Goal: Task Accomplishment & Management: Manage account settings

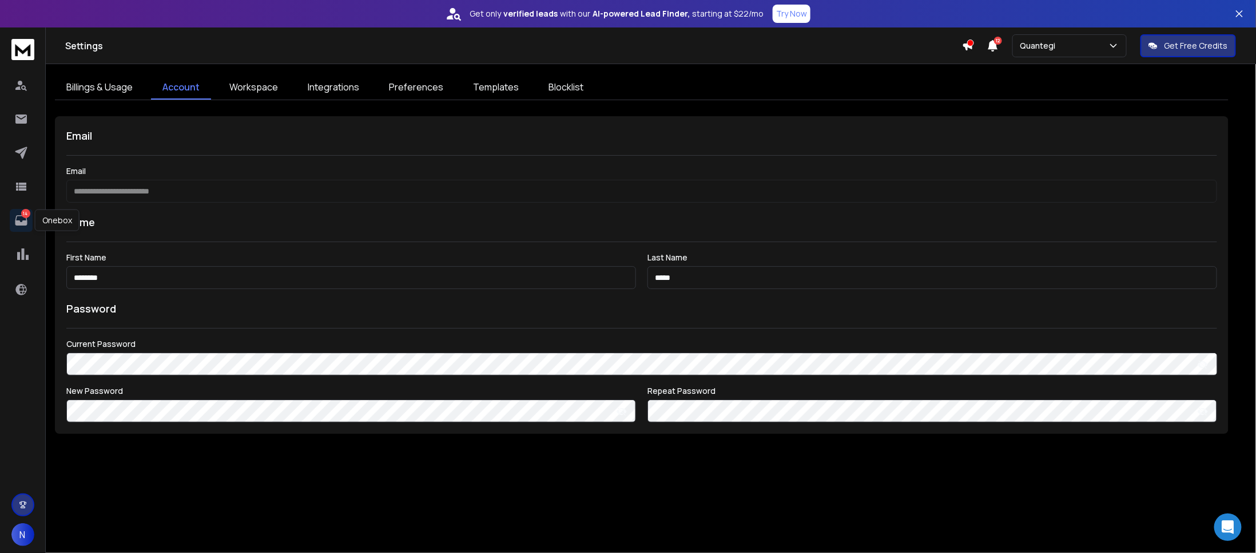
click at [19, 218] on icon at bounding box center [21, 220] width 14 height 14
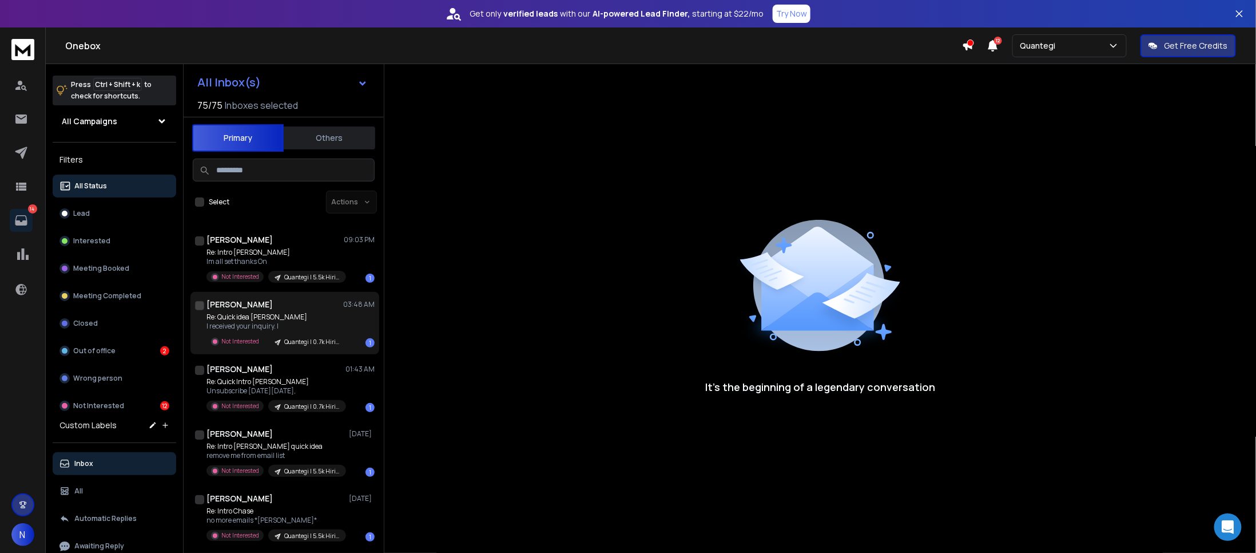
click at [295, 317] on p "Re: Quick idea [PERSON_NAME]" at bounding box center [275, 316] width 137 height 9
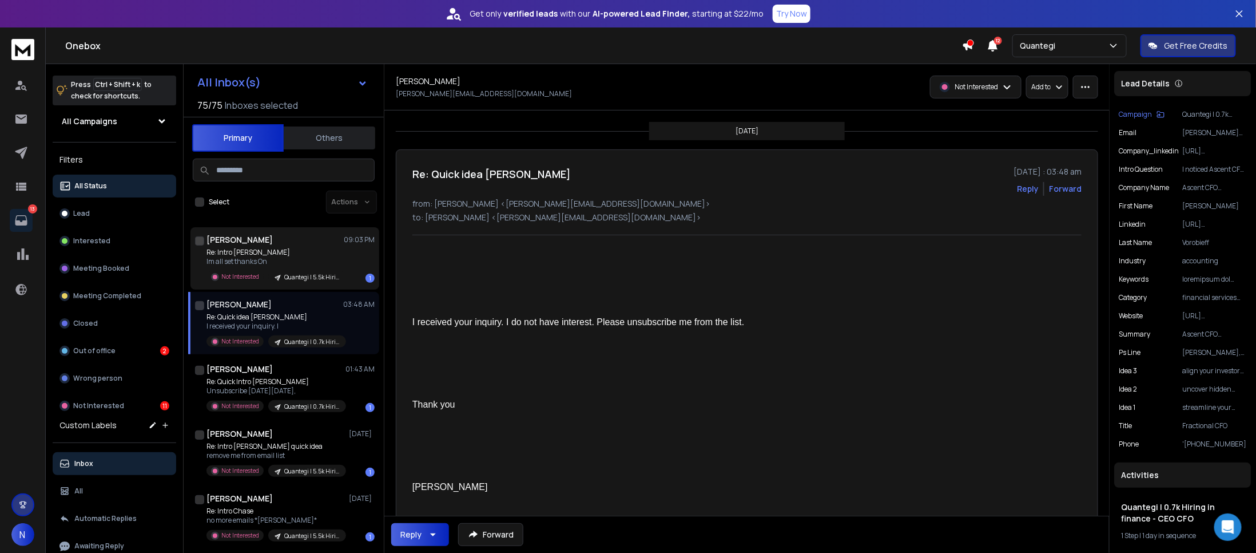
click at [281, 245] on div "[PERSON_NAME] 09:03 PM Re: Intro [PERSON_NAME] Im all set thanks On Not Interes…" at bounding box center [291, 258] width 168 height 49
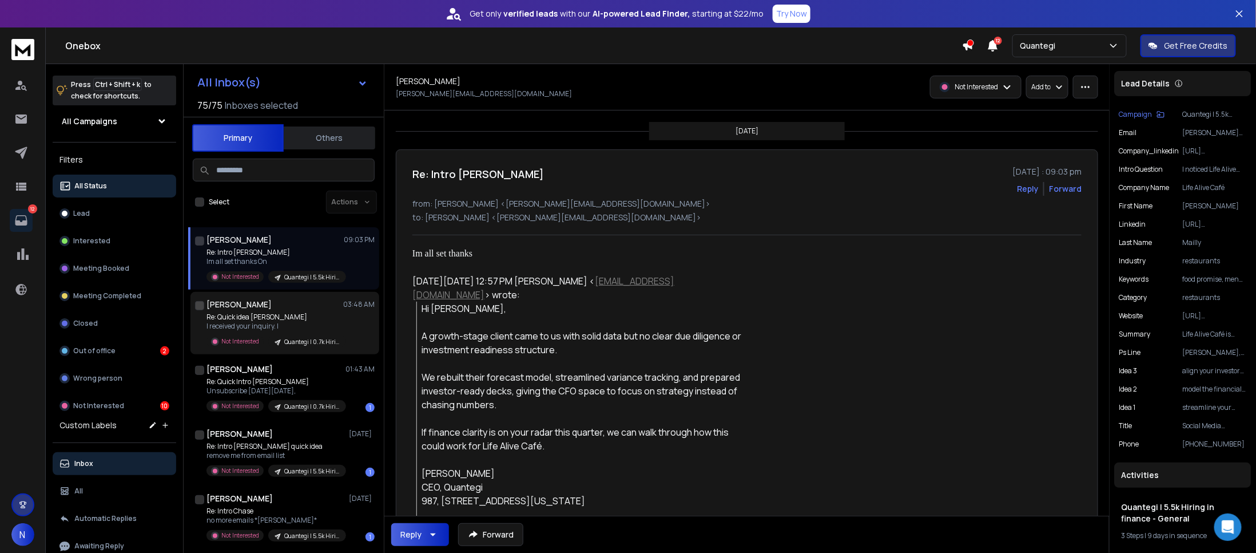
click at [292, 303] on div "[PERSON_NAME] 03:48 AM" at bounding box center [291, 304] width 168 height 11
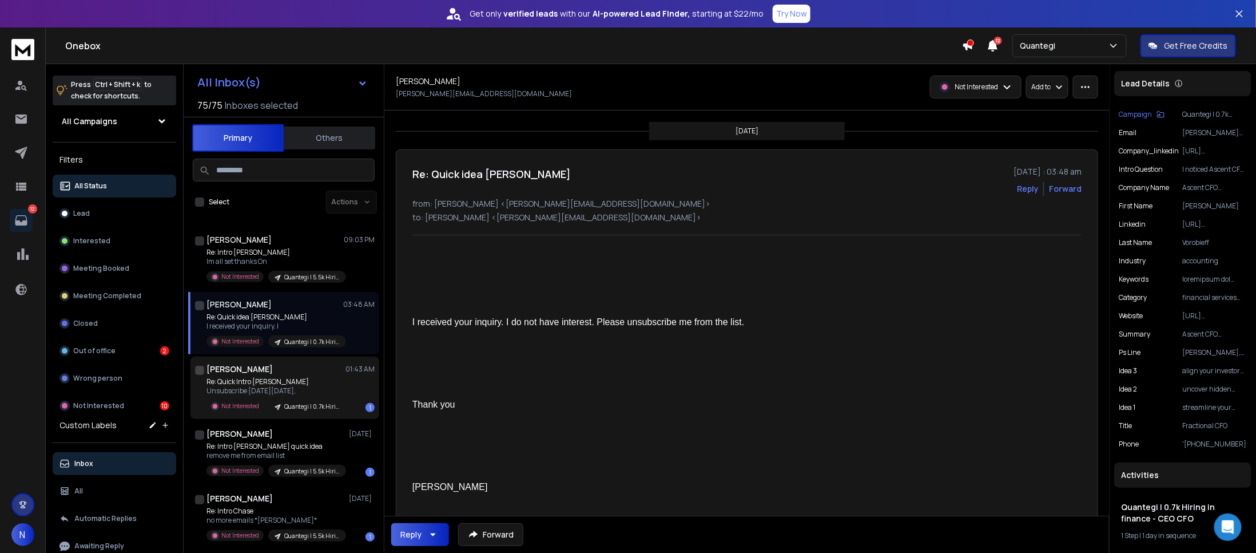
click at [307, 408] on p "Quantegi | 0.7k Hiring in finance - CEO CFO" at bounding box center [311, 406] width 55 height 9
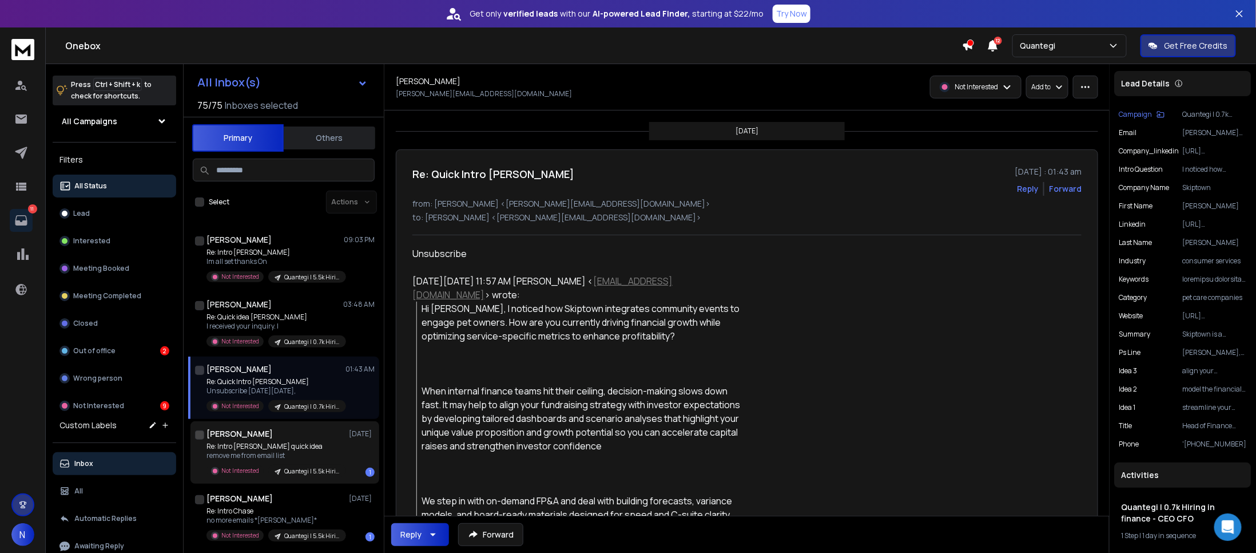
click at [317, 448] on p "Re: Intro [PERSON_NAME] quick idea" at bounding box center [275, 446] width 137 height 9
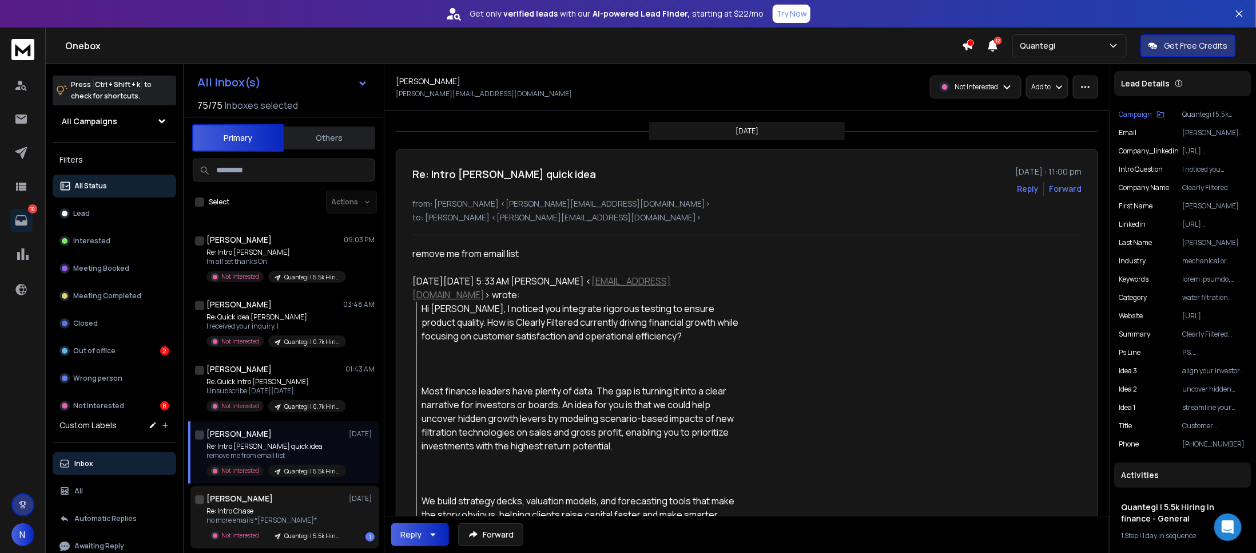
click at [336, 523] on p "no more emails *[PERSON_NAME]*" at bounding box center [275, 519] width 137 height 9
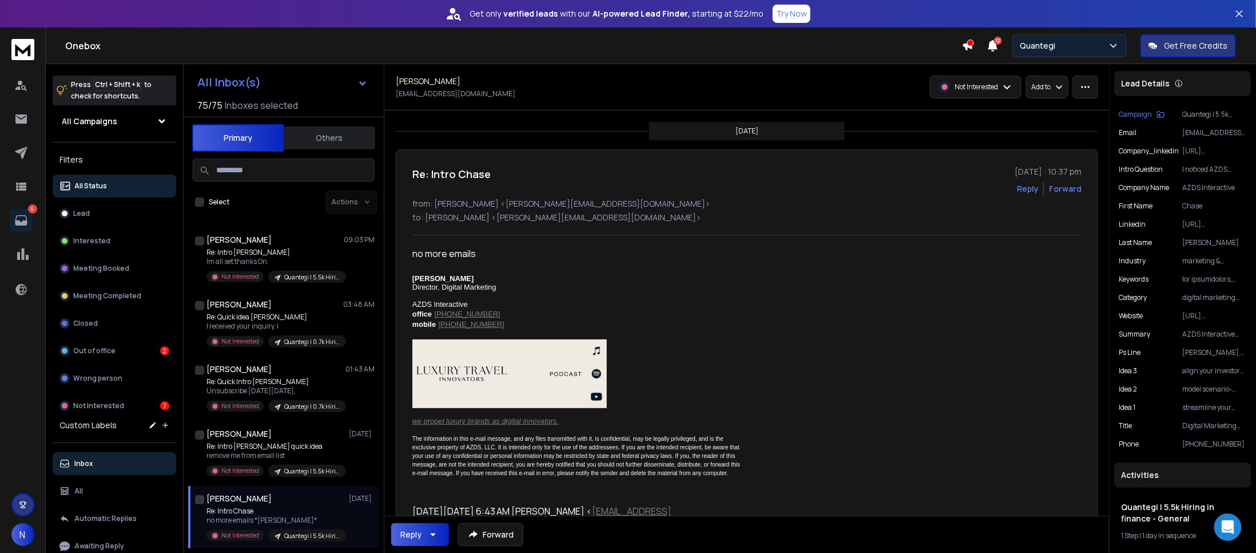
click at [1060, 50] on p "Quantegi" at bounding box center [1040, 45] width 40 height 11
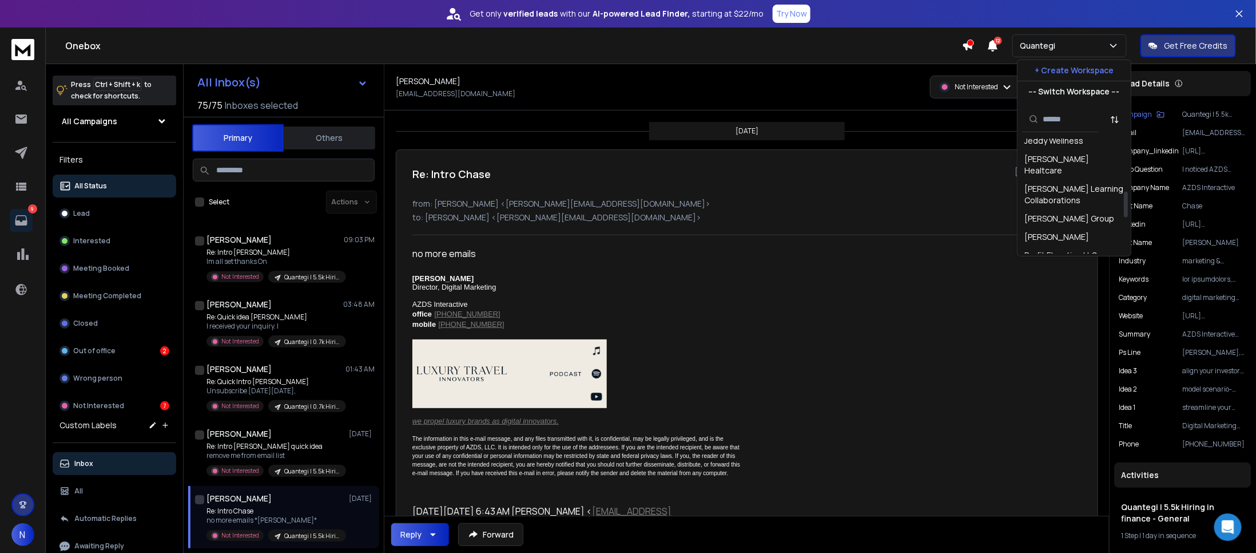
scroll to position [229, 0]
click at [1072, 245] on div "Profit Elevation LLC" at bounding box center [1061, 250] width 73 height 11
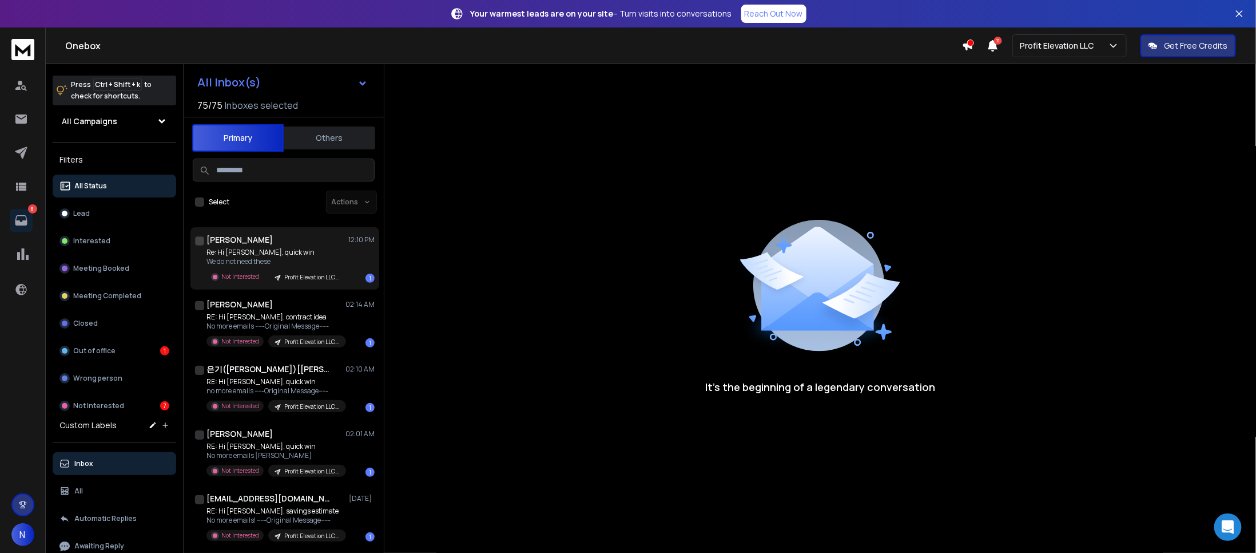
click at [332, 248] on p "Re: Hi [PERSON_NAME], quick win" at bounding box center [275, 252] width 137 height 9
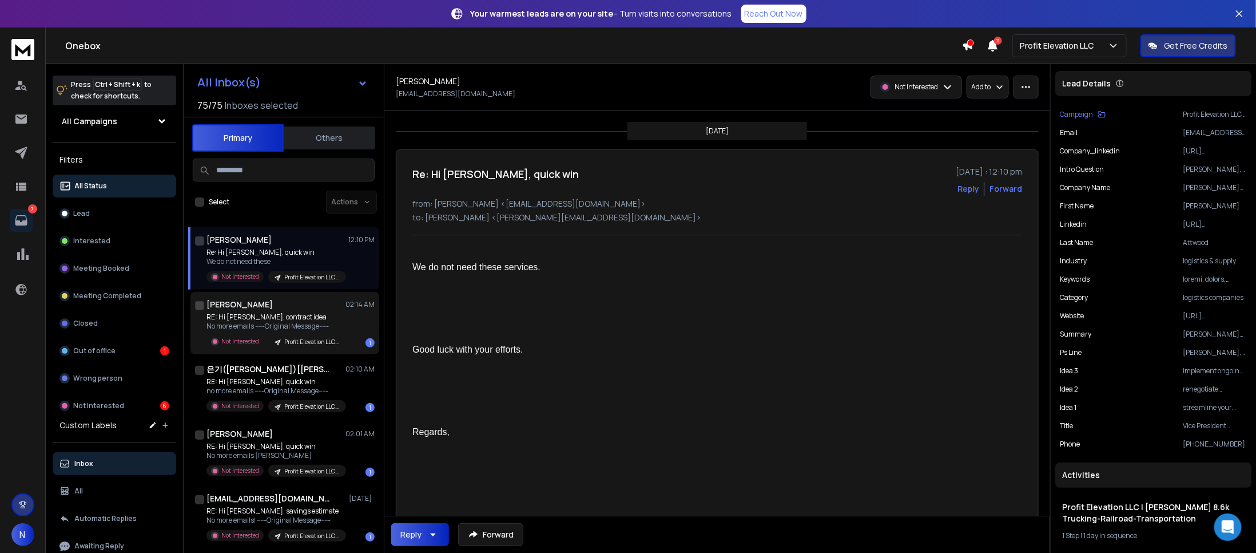
click at [336, 300] on div "Ron Sommers 02:14 AM" at bounding box center [291, 304] width 168 height 11
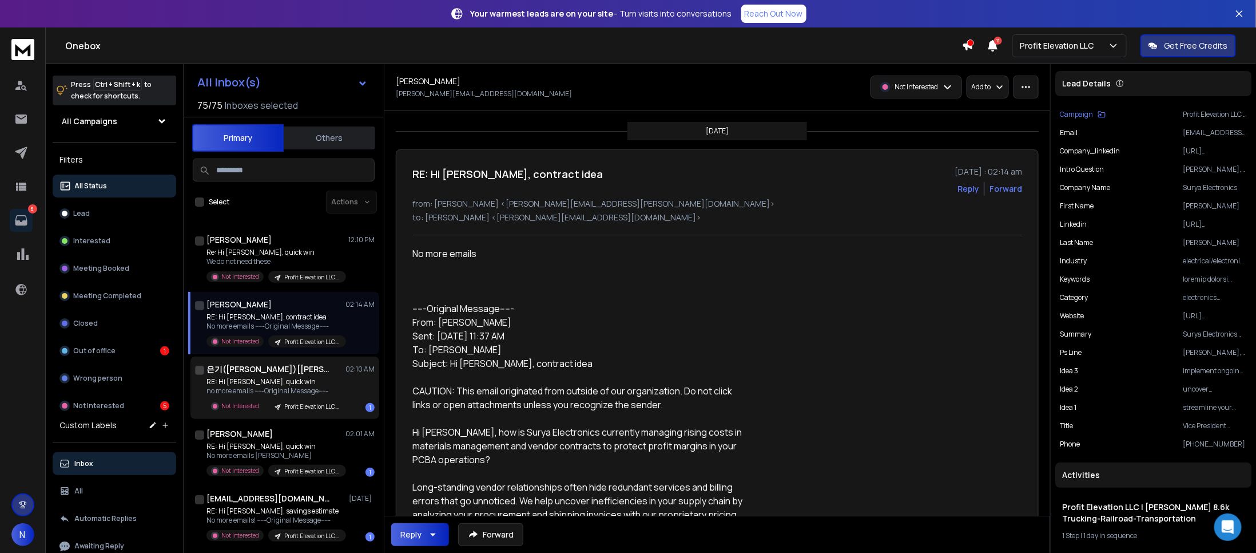
click at [346, 372] on p "02:10 AM" at bounding box center [360, 368] width 29 height 9
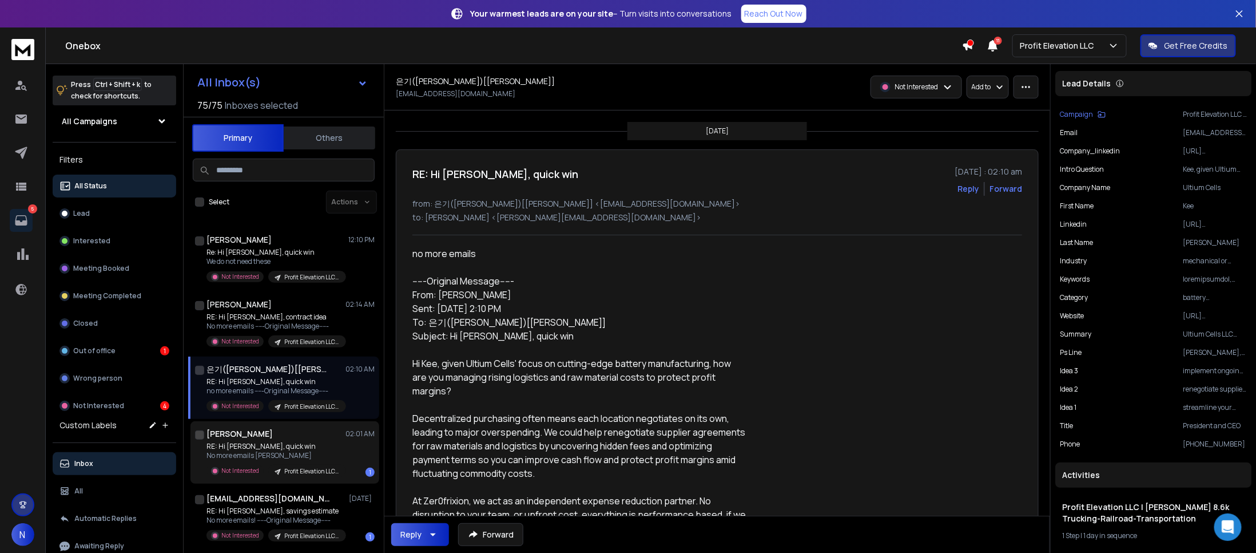
click at [332, 436] on div "Steve Bennis 02:01 AM" at bounding box center [291, 433] width 168 height 11
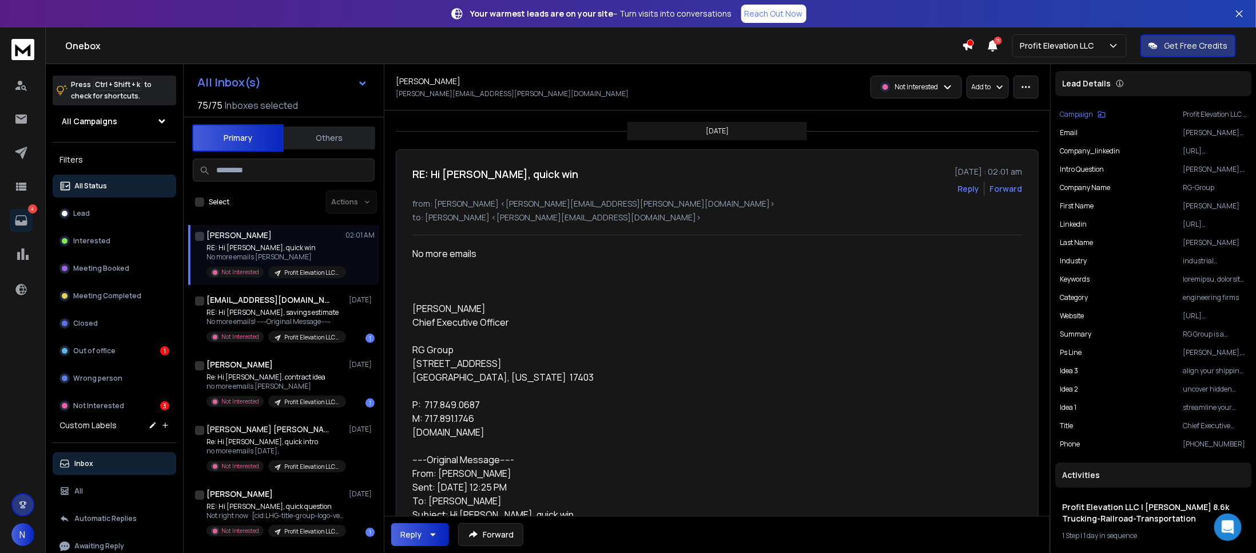
scroll to position [204, 0]
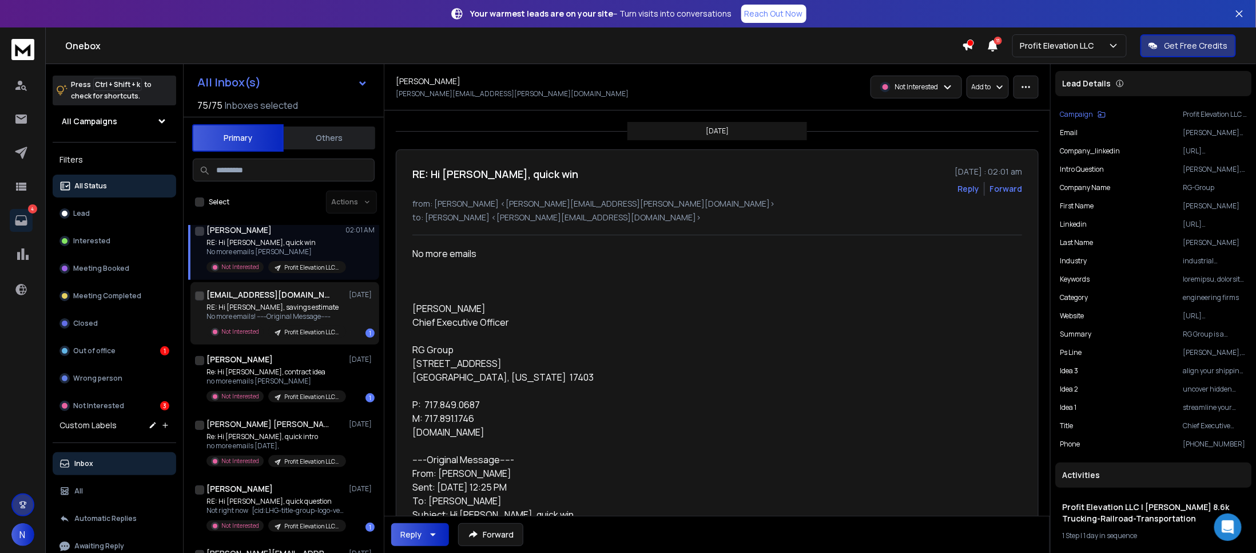
click at [325, 312] on p "No more emails! -----Original Message-----" at bounding box center [275, 316] width 137 height 9
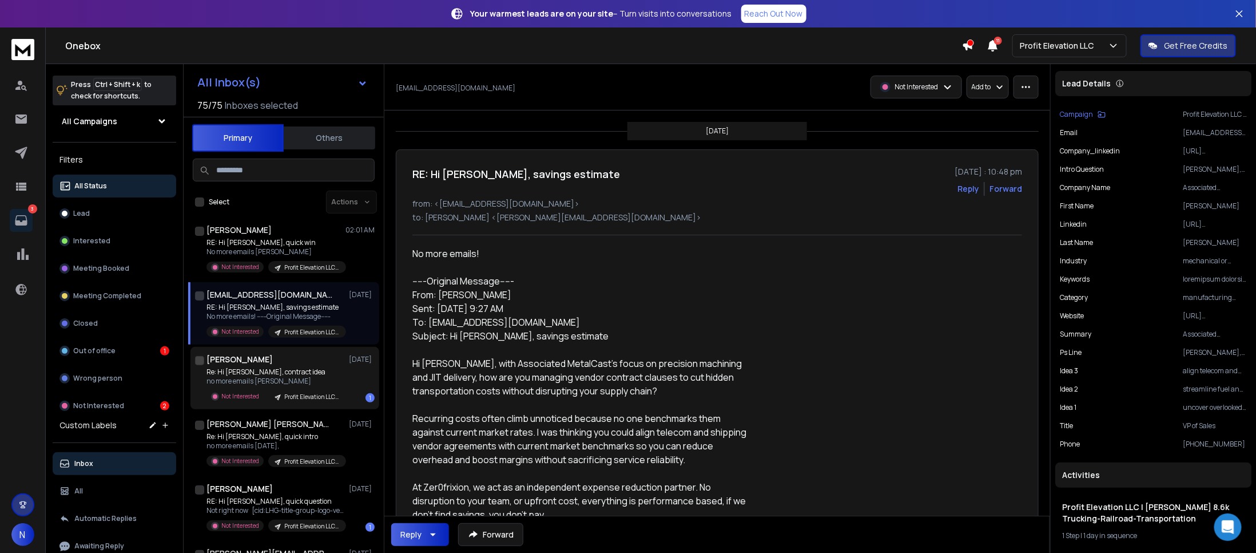
click at [327, 354] on div "Michael MacGregor 11 Sep" at bounding box center [291, 359] width 168 height 11
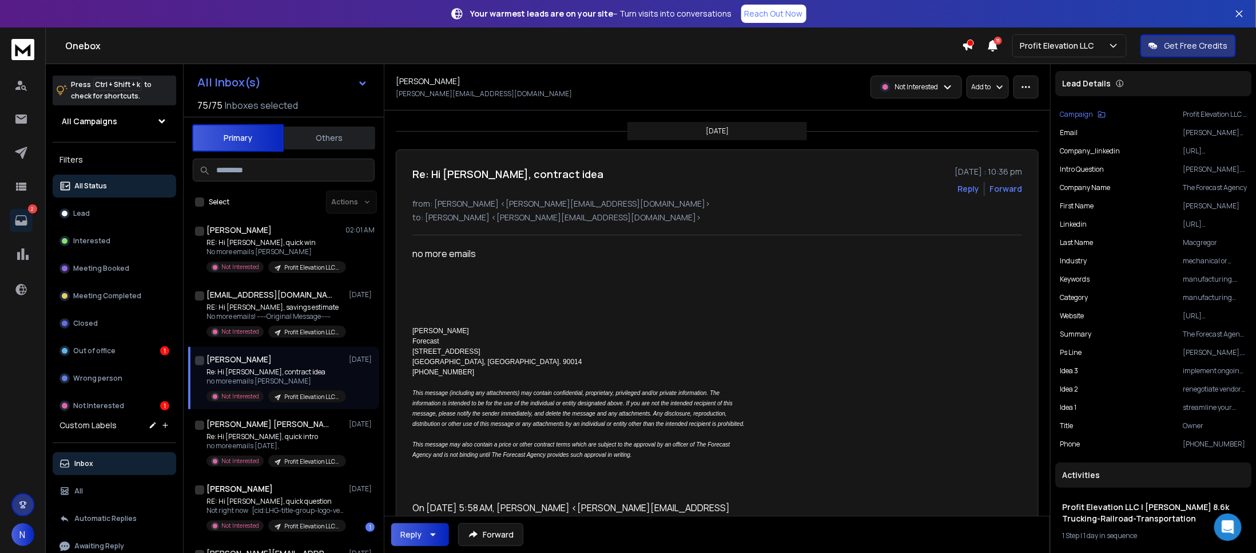
scroll to position [0, 0]
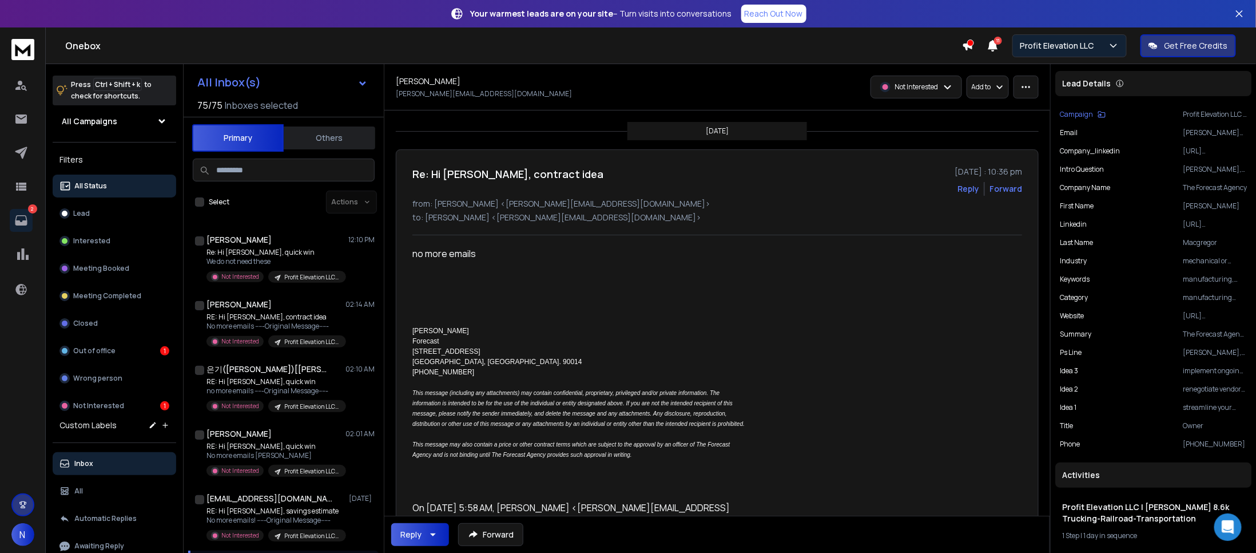
click at [1074, 54] on button "Profit Elevation LLC" at bounding box center [1070, 45] width 114 height 23
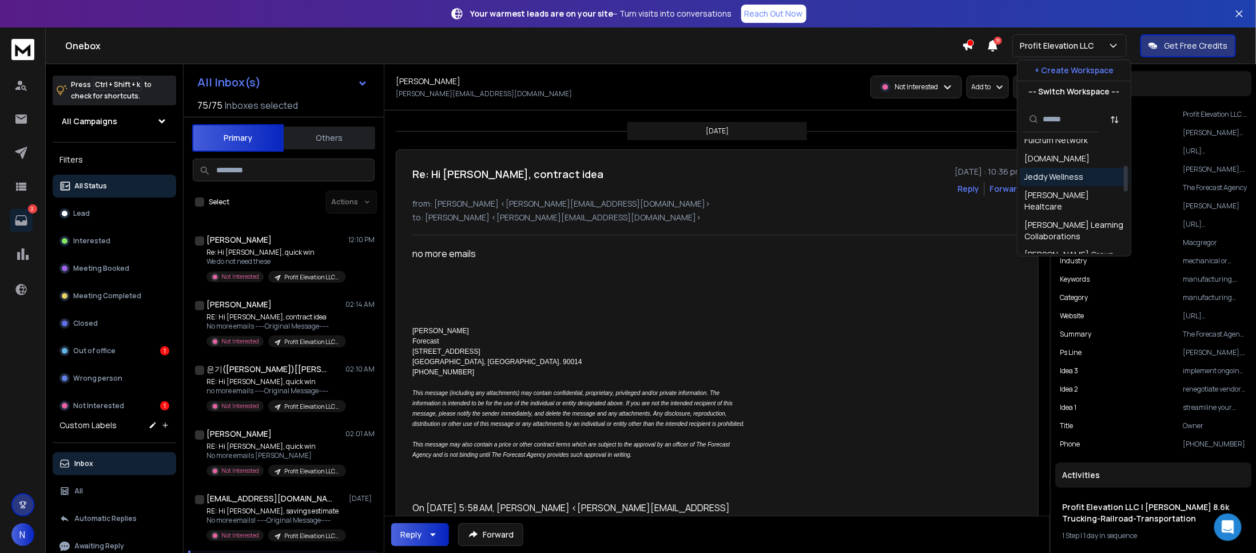
scroll to position [229, 0]
click at [1053, 264] on div "Quantegi" at bounding box center [1042, 269] width 35 height 11
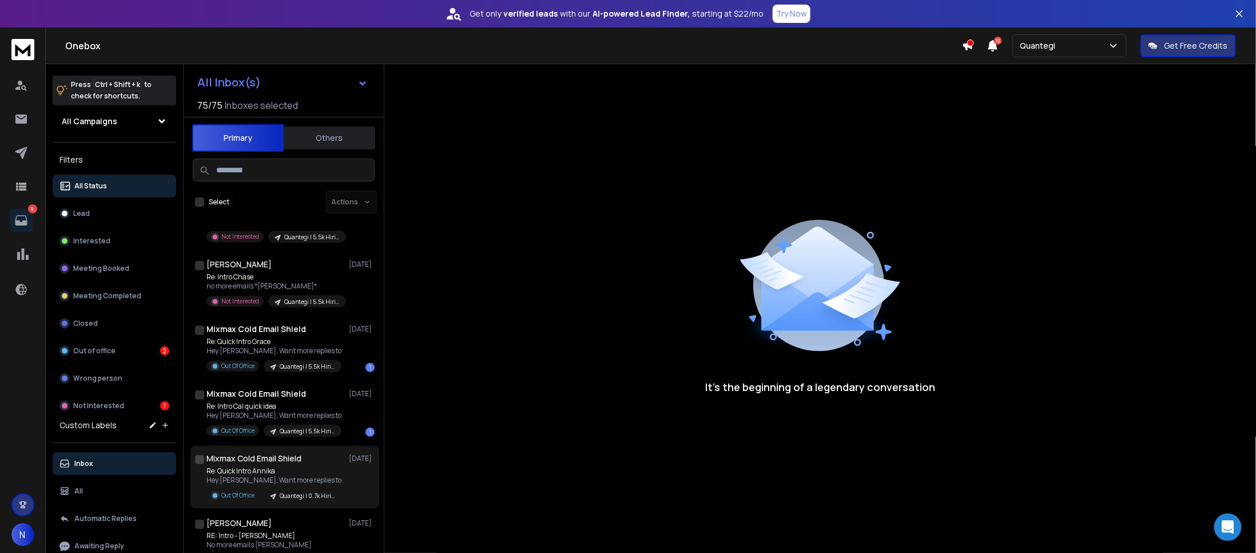
scroll to position [229, 0]
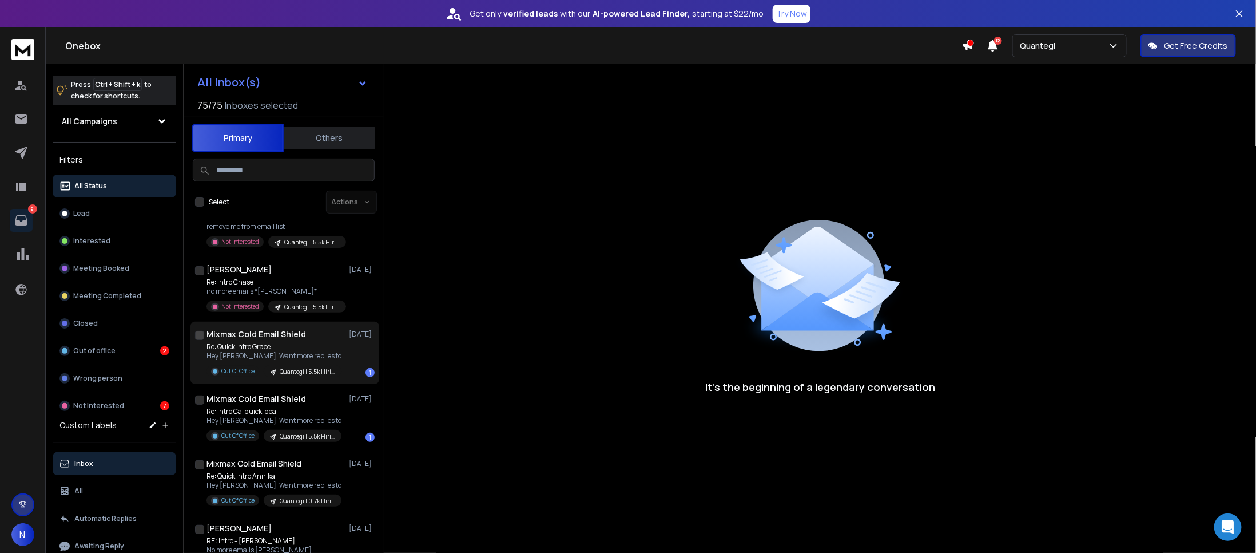
click at [293, 351] on p "Hey Asim, Want more replies to" at bounding box center [274, 355] width 135 height 9
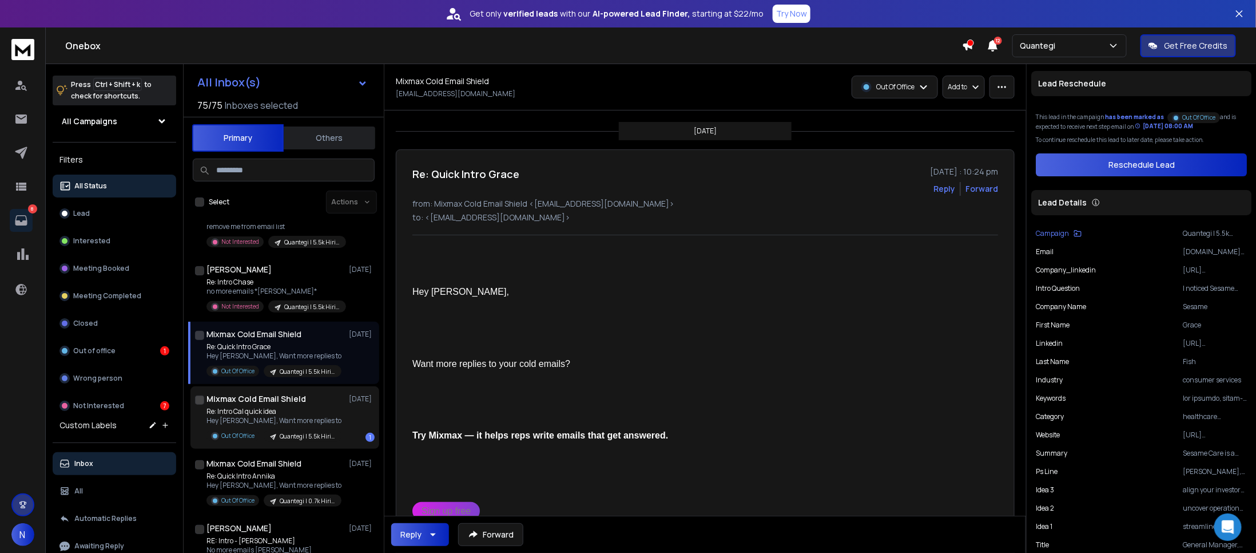
click at [317, 395] on div "Mixmax Cold Email Shield 11 Sep" at bounding box center [291, 398] width 168 height 11
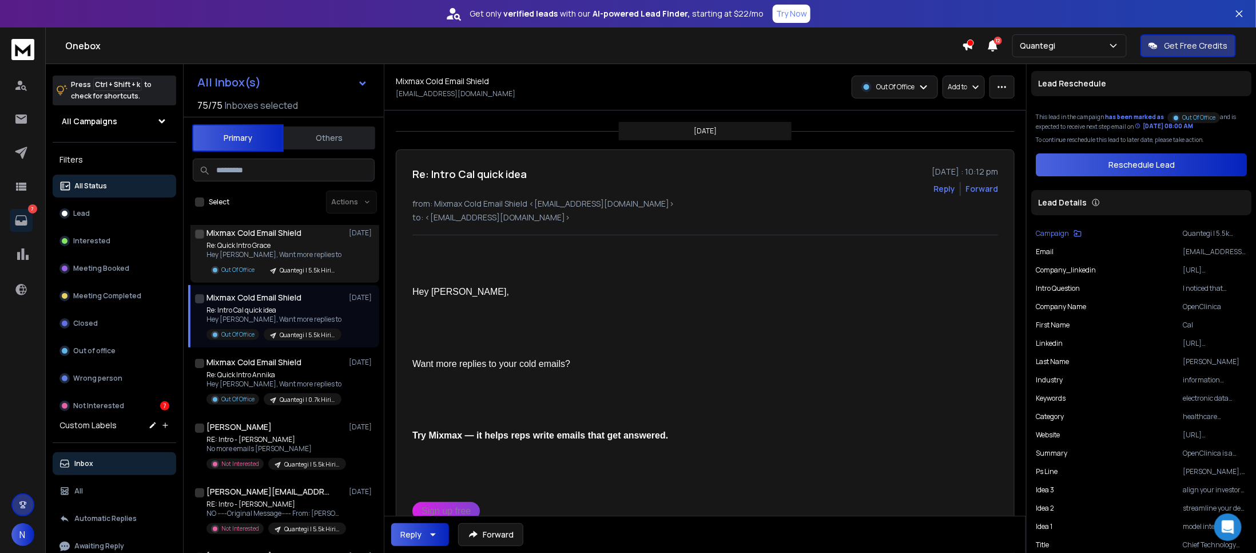
scroll to position [572, 0]
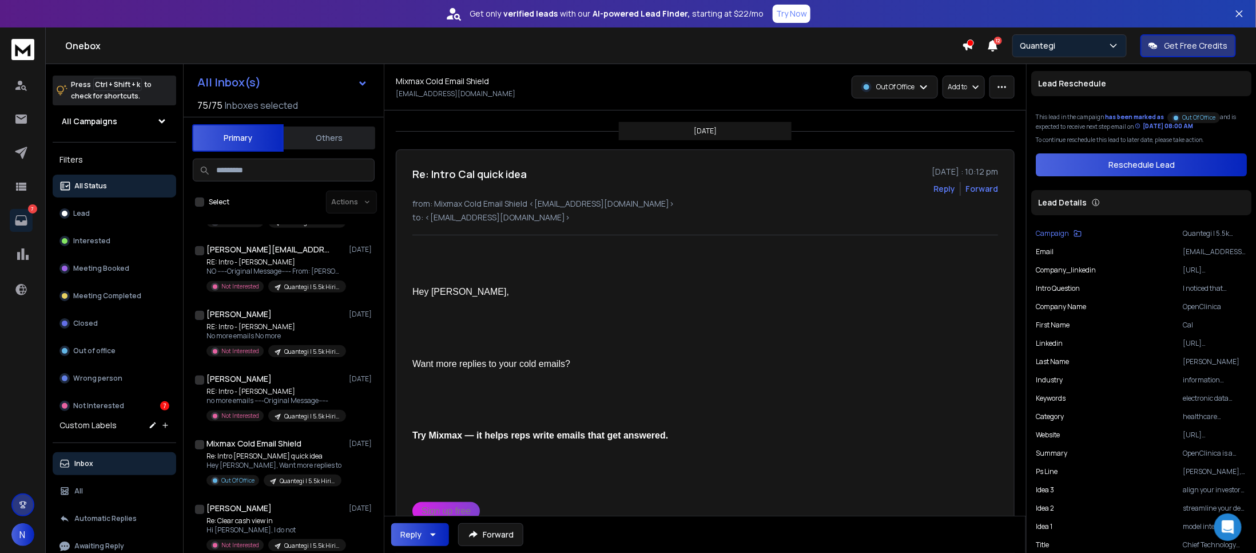
click at [1076, 49] on div "Quantegi" at bounding box center [1070, 45] width 100 height 11
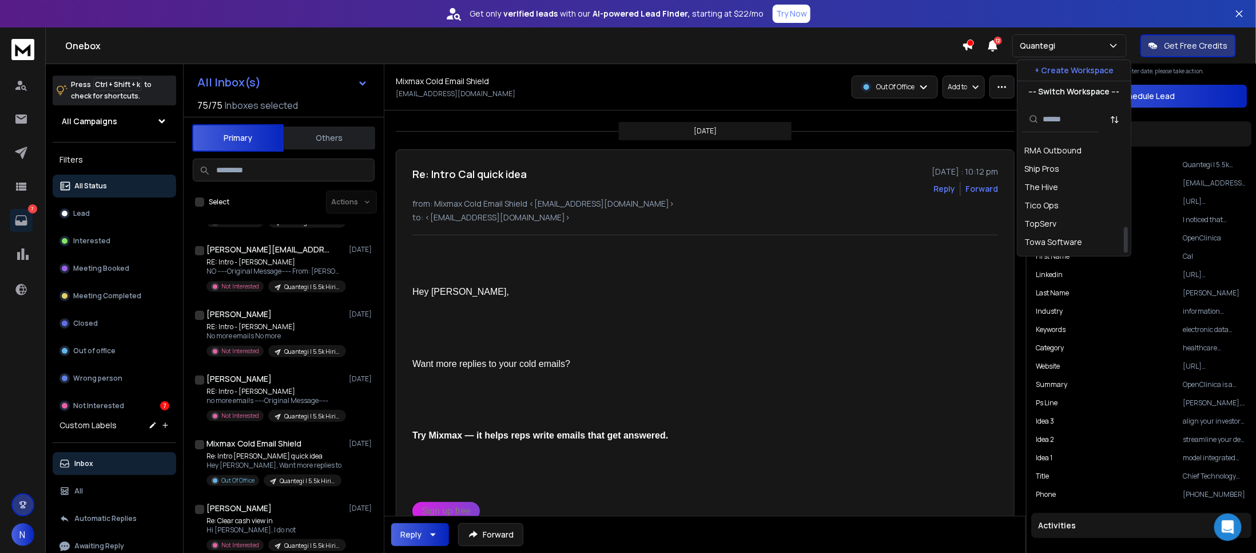
scroll to position [114, 0]
